Goal: Task Accomplishment & Management: Use online tool/utility

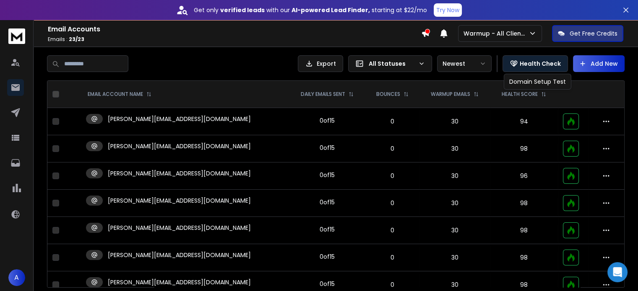
click at [540, 63] on p "Health Check" at bounding box center [539, 64] width 41 height 8
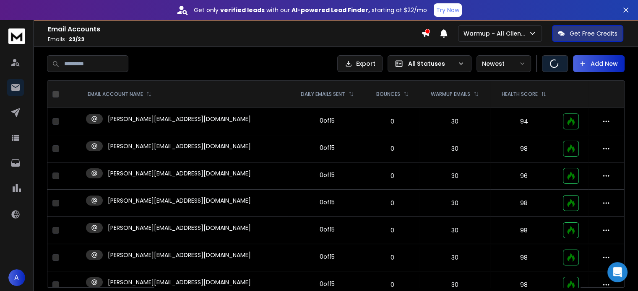
click at [468, 114] on td "30" at bounding box center [454, 121] width 71 height 27
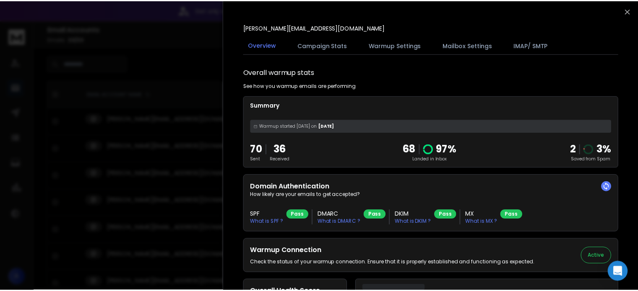
scroll to position [368, 0]
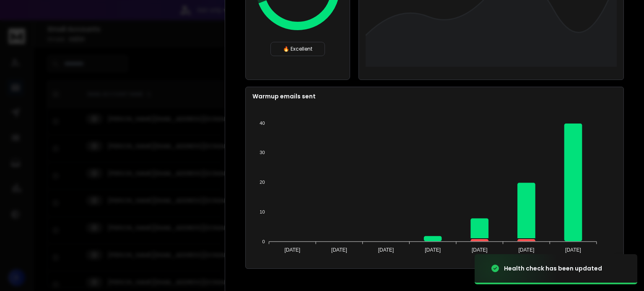
click at [154, 196] on div at bounding box center [322, 145] width 644 height 291
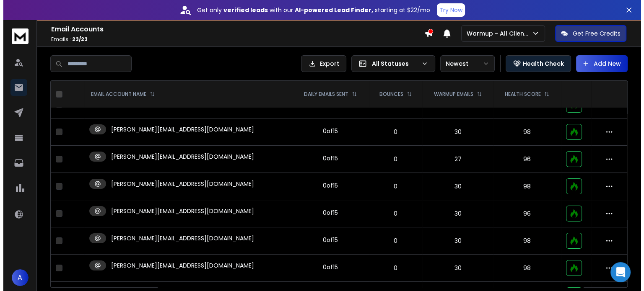
scroll to position [181, 0]
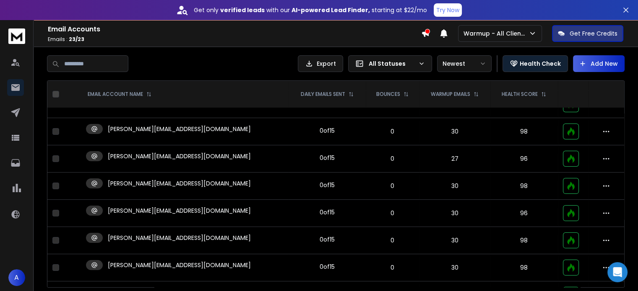
click at [490, 192] on td "98" at bounding box center [523, 186] width 67 height 27
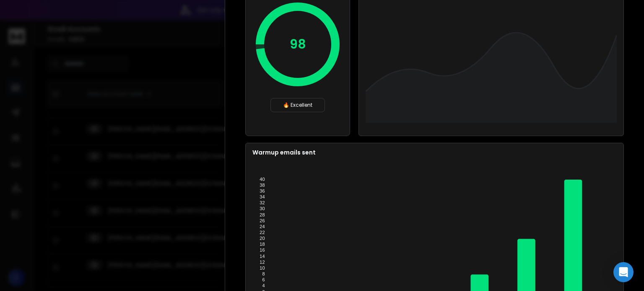
scroll to position [368, 0]
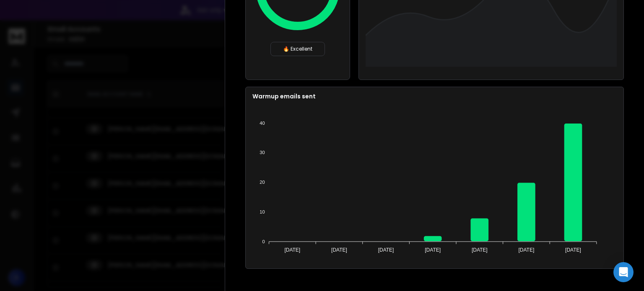
click at [175, 215] on div at bounding box center [322, 145] width 644 height 291
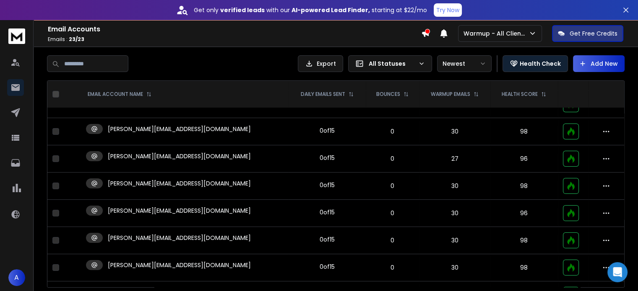
click at [458, 228] on td "30" at bounding box center [454, 240] width 71 height 27
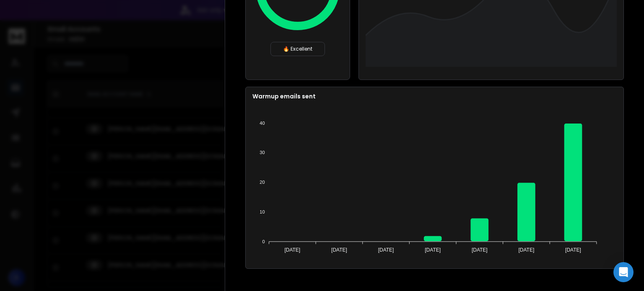
click at [59, 215] on div at bounding box center [322, 145] width 644 height 291
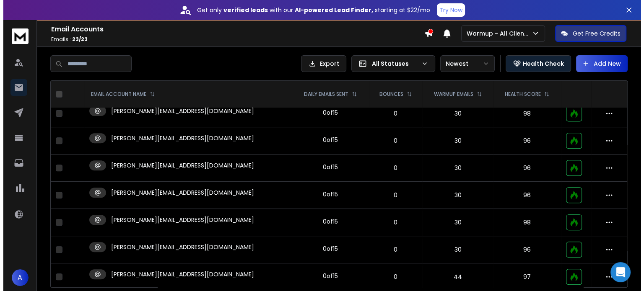
scroll to position [381, 0]
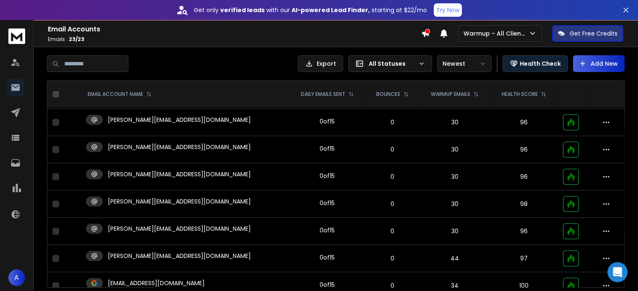
click at [419, 179] on td "30" at bounding box center [454, 176] width 71 height 27
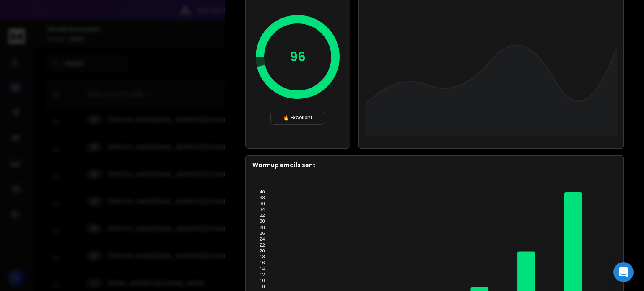
scroll to position [368, 0]
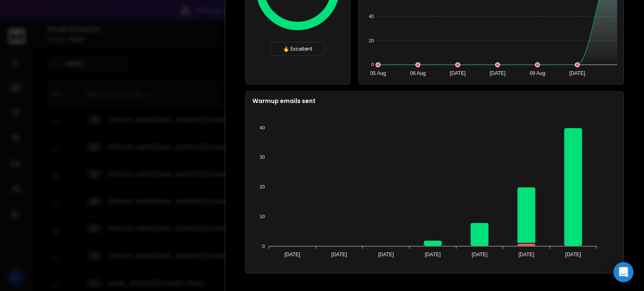
click at [213, 195] on div at bounding box center [322, 145] width 644 height 291
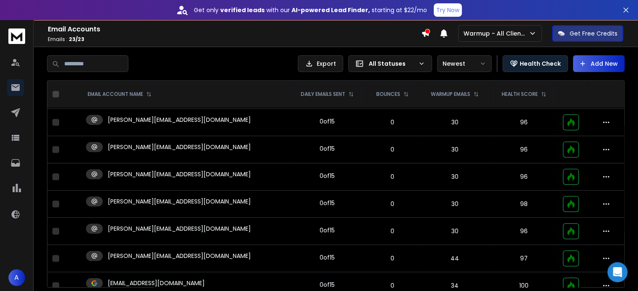
click at [213, 197] on div "[PERSON_NAME][EMAIL_ADDRESS][DOMAIN_NAME]" at bounding box center [184, 202] width 197 height 10
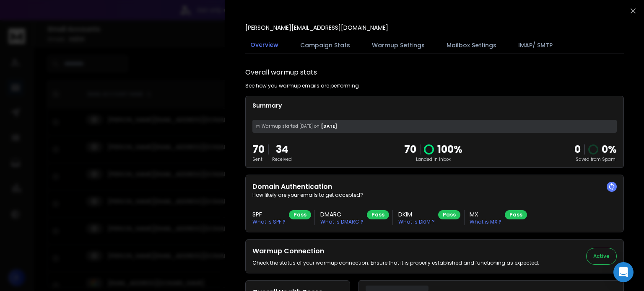
click at [381, 41] on button "Warmup Settings" at bounding box center [398, 45] width 63 height 18
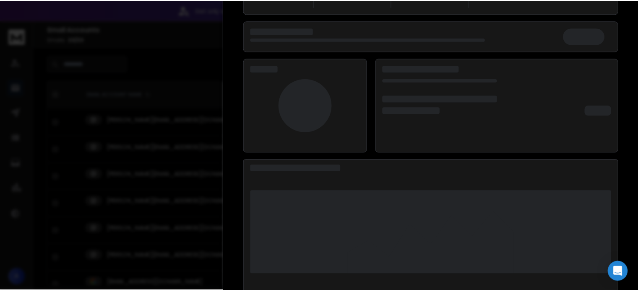
scroll to position [143, 0]
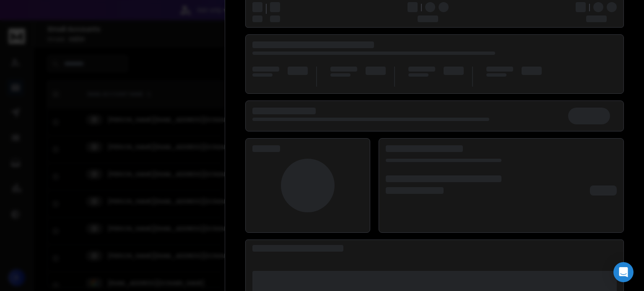
click at [158, 179] on div at bounding box center [322, 145] width 644 height 291
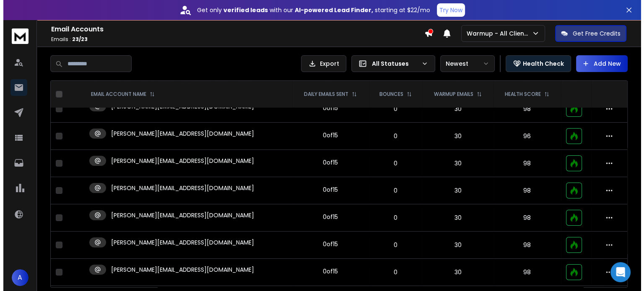
scroll to position [0, 0]
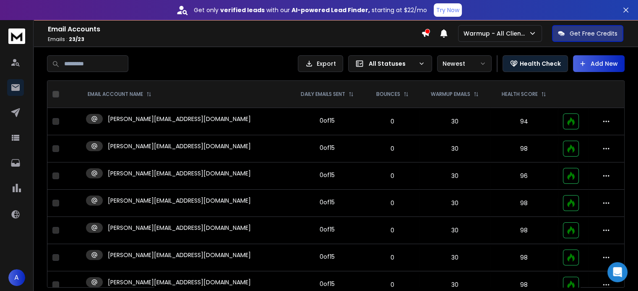
click at [602, 62] on button "Add New" at bounding box center [599, 63] width 52 height 17
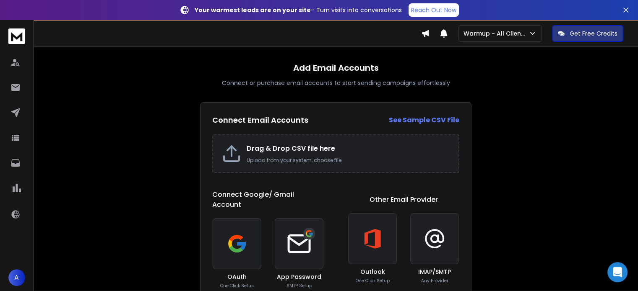
click at [377, 236] on icon at bounding box center [372, 239] width 16 height 20
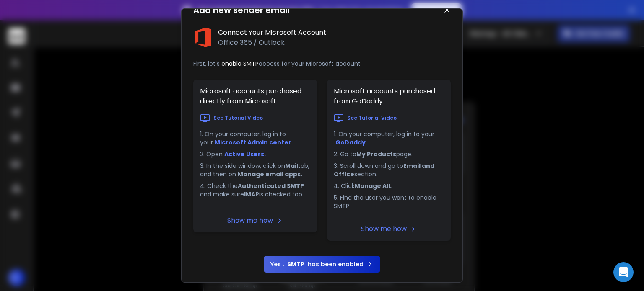
scroll to position [17, 0]
click at [302, 262] on b "SMTP" at bounding box center [295, 264] width 17 height 8
